Goal: Navigation & Orientation: Find specific page/section

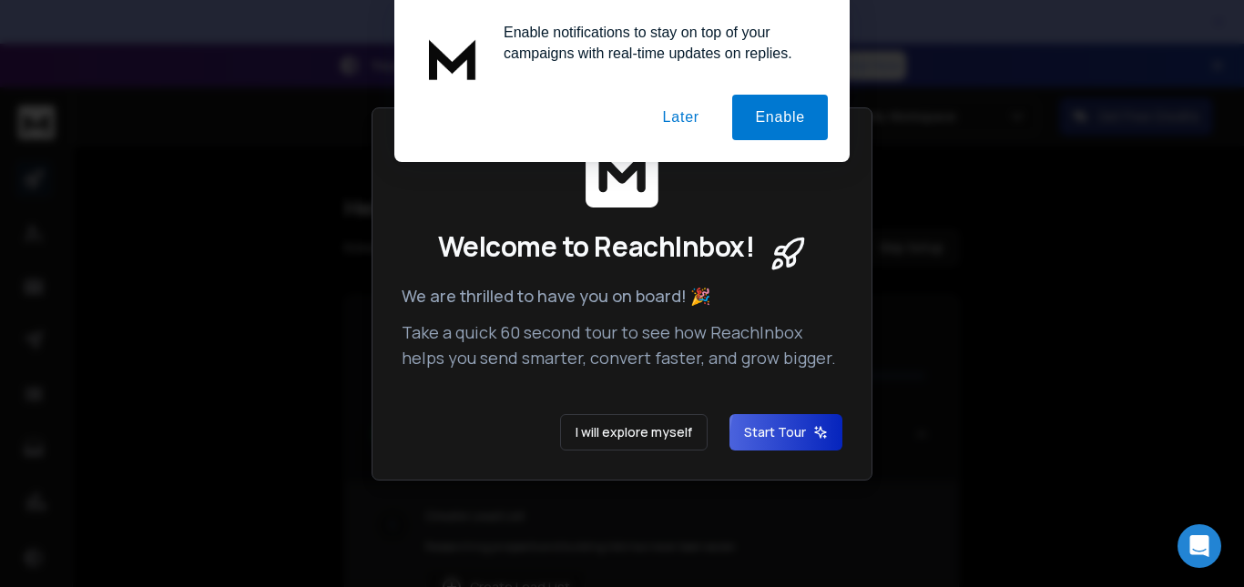
click at [689, 113] on button "Later" at bounding box center [680, 118] width 82 height 46
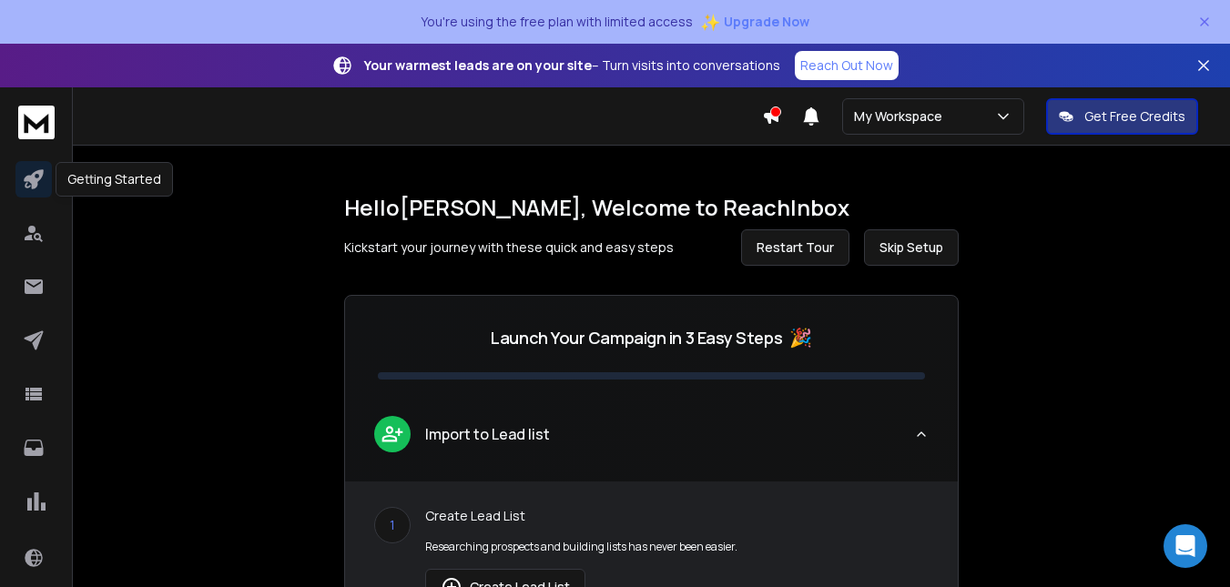
click at [32, 181] on icon at bounding box center [34, 179] width 20 height 20
click at [32, 227] on circle at bounding box center [31, 229] width 7 height 7
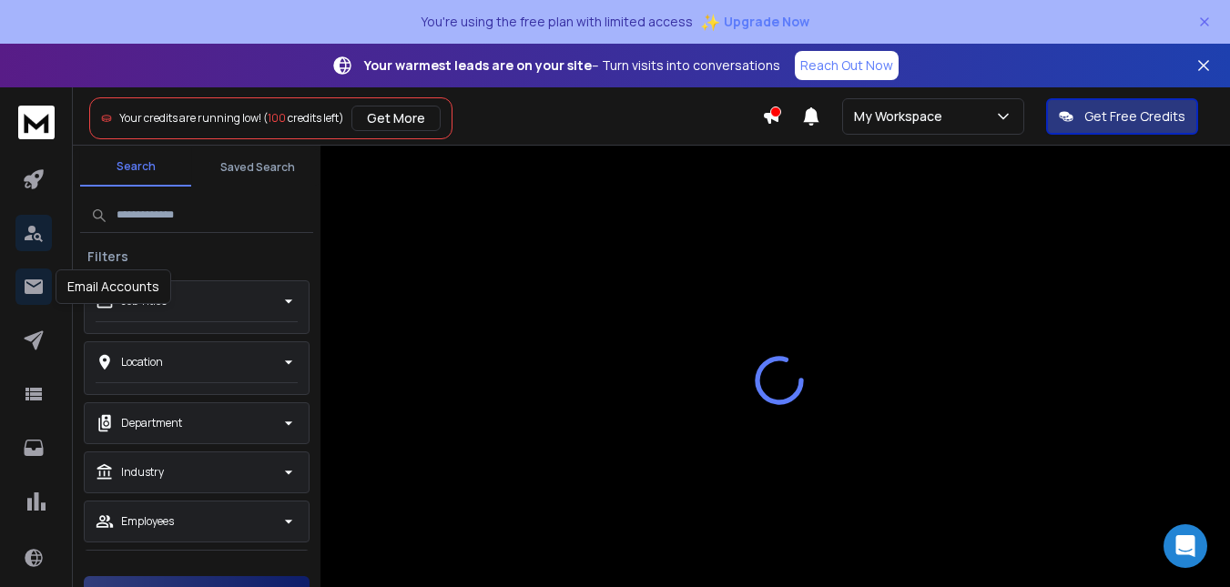
click at [31, 287] on icon at bounding box center [34, 287] width 18 height 15
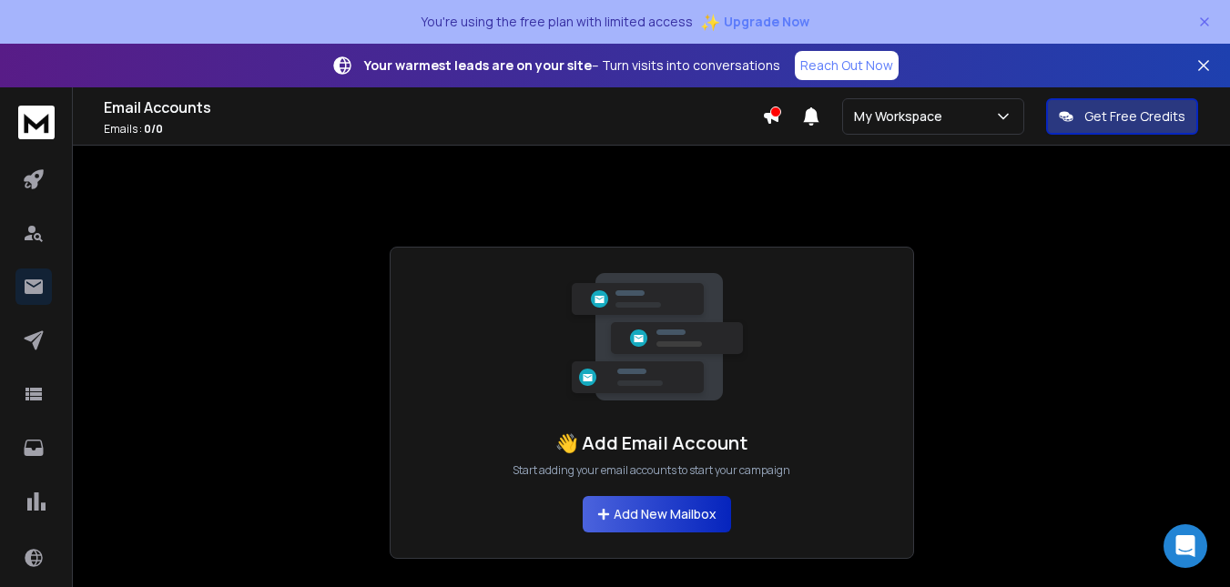
click at [46, 129] on img at bounding box center [36, 123] width 36 height 34
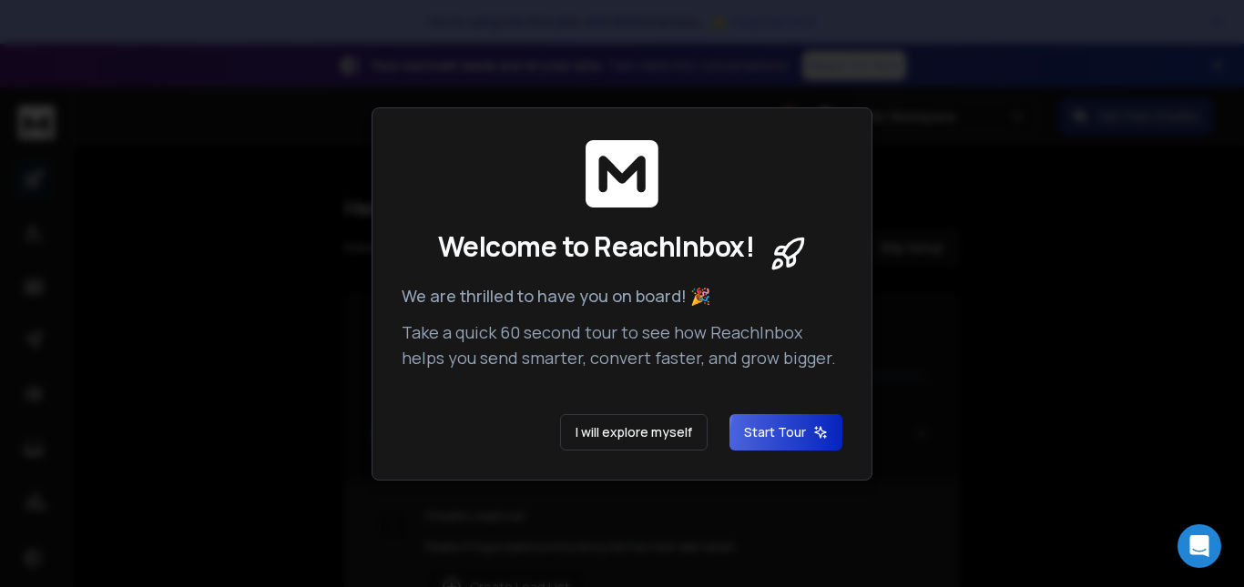
click at [1005, 421] on div at bounding box center [622, 293] width 1244 height 587
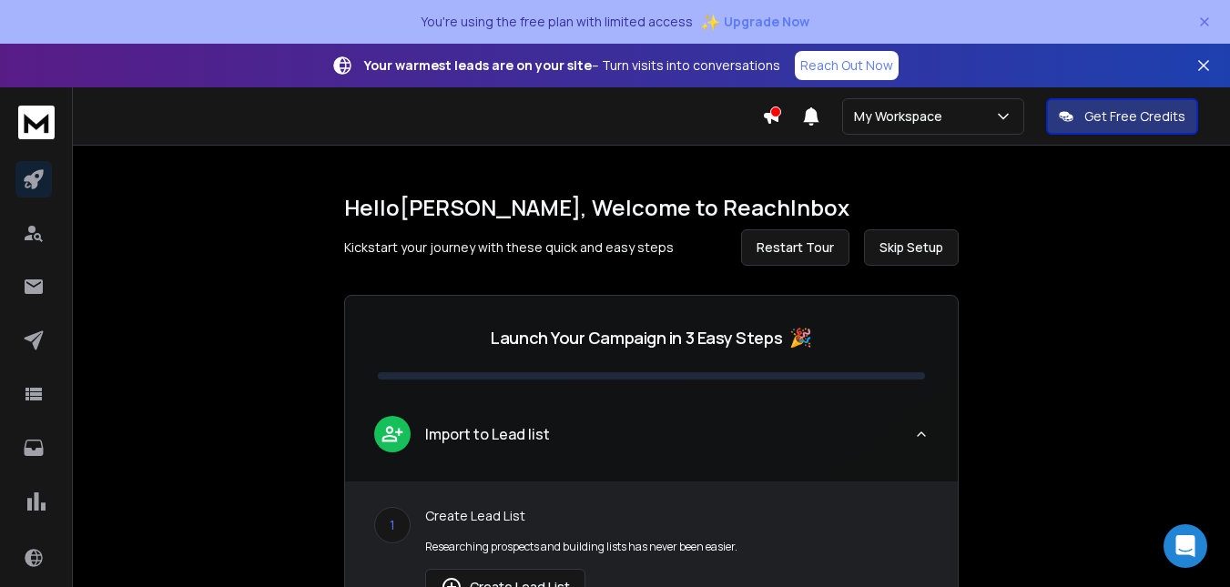
click at [1202, 66] on icon at bounding box center [1203, 65] width 11 height 11
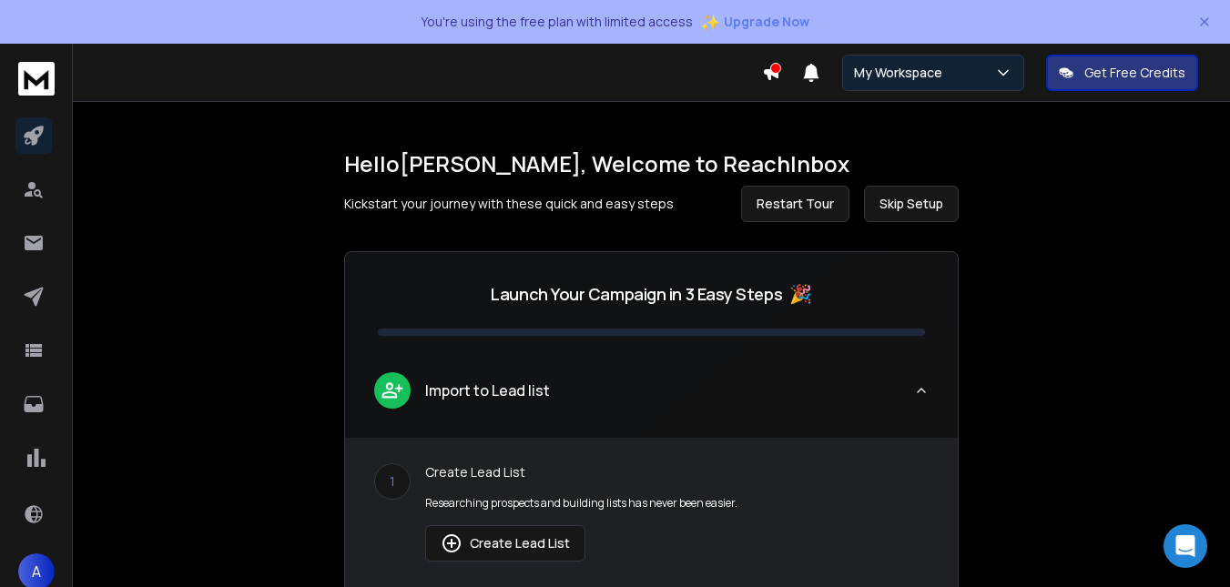
click at [996, 68] on div "My Workspace" at bounding box center [933, 73] width 158 height 18
